Goal: Task Accomplishment & Management: Use online tool/utility

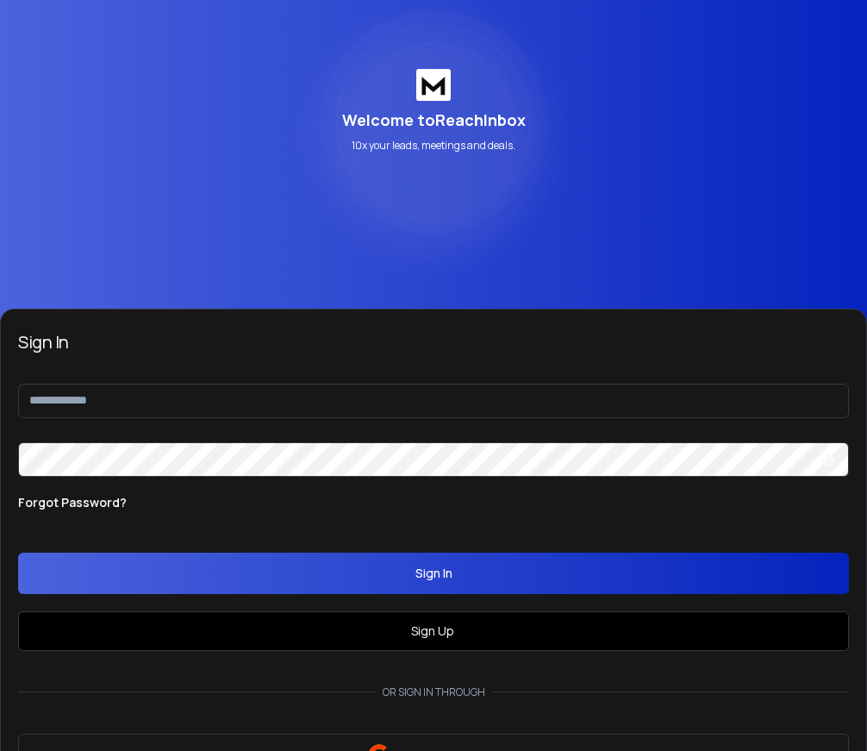
type input "**********"
click at [457, 572] on button "Sign In" at bounding box center [433, 573] width 831 height 41
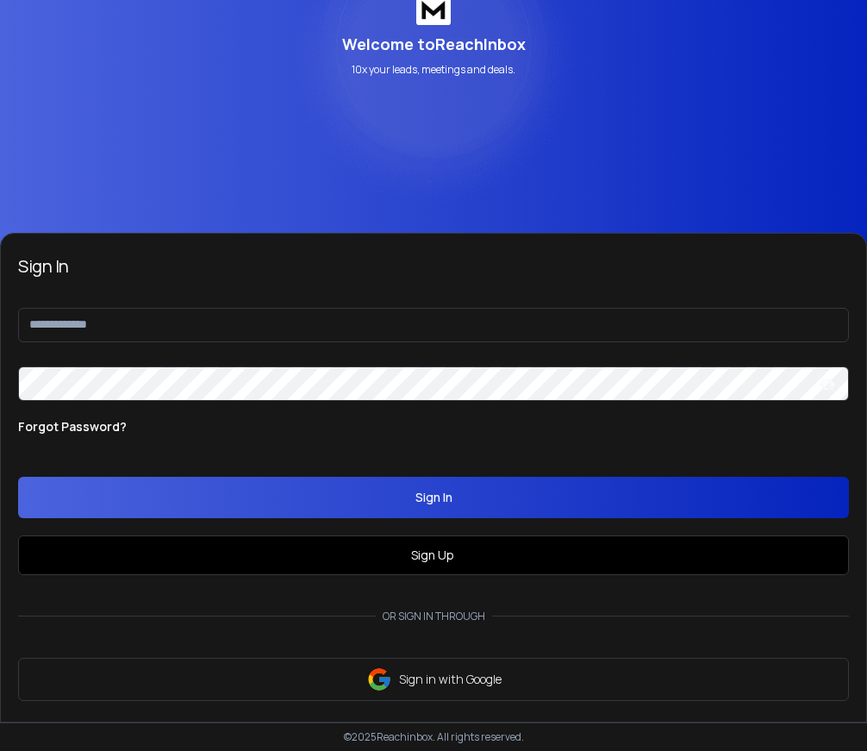
scroll to position [76, 0]
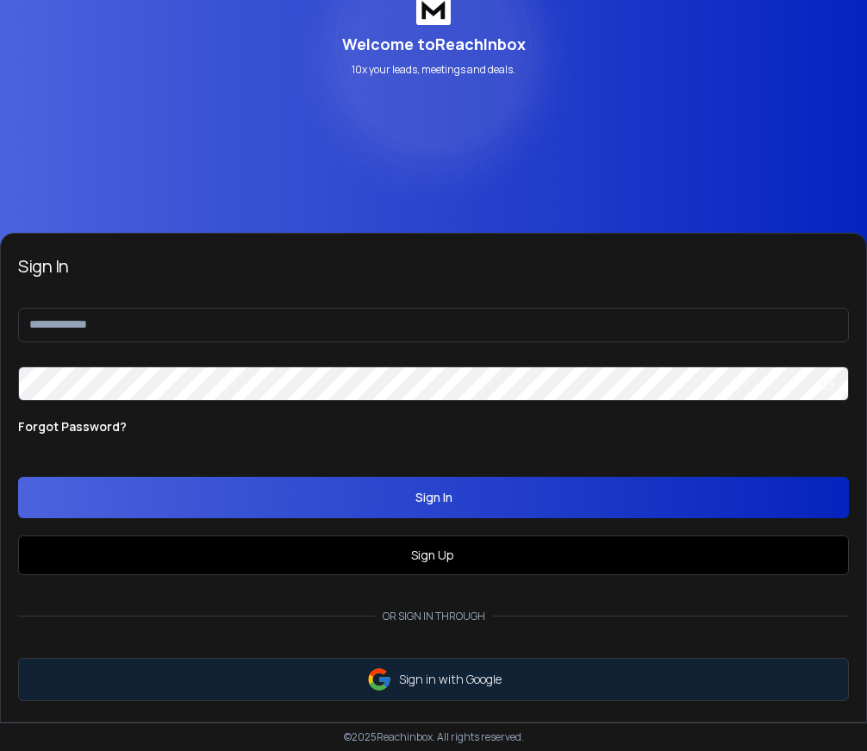
click at [447, 676] on p "Sign in with Google" at bounding box center [450, 679] width 103 height 17
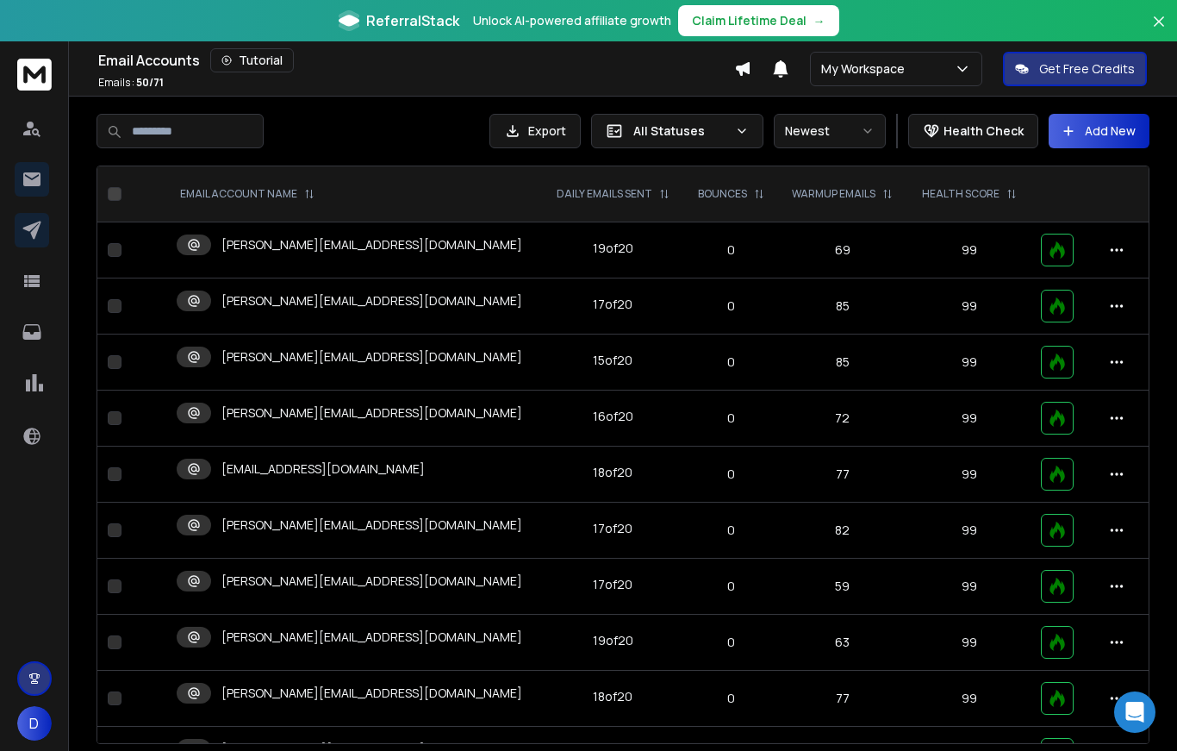
click at [38, 229] on icon at bounding box center [32, 230] width 21 height 21
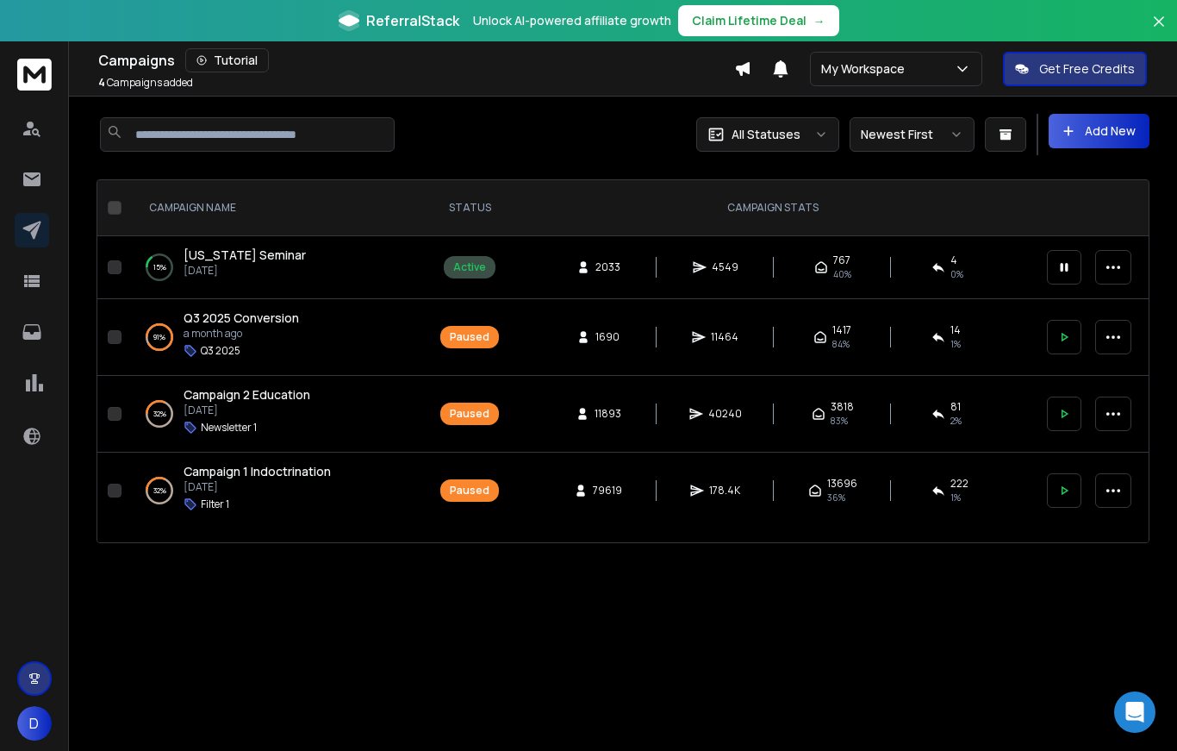
click at [210, 275] on p "4 days ago" at bounding box center [245, 271] width 122 height 14
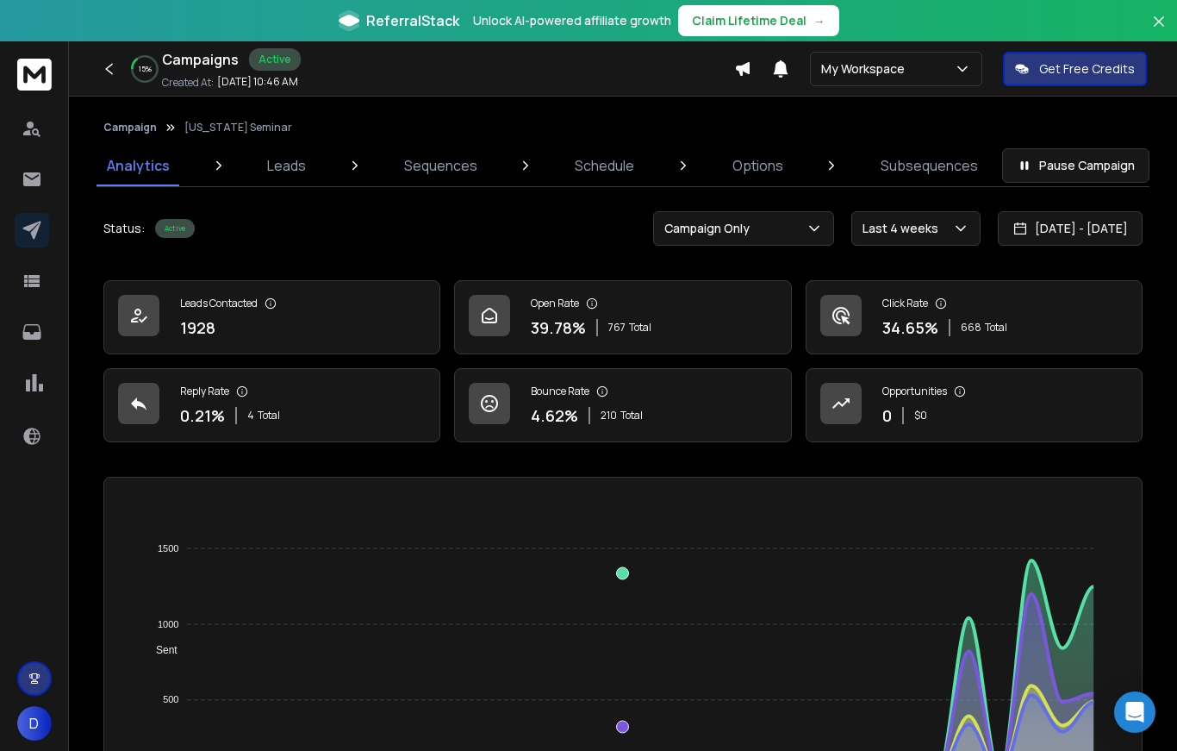
click at [866, 29] on button "Close banner" at bounding box center [1159, 30] width 22 height 41
